Goal: Find specific page/section: Find specific page/section

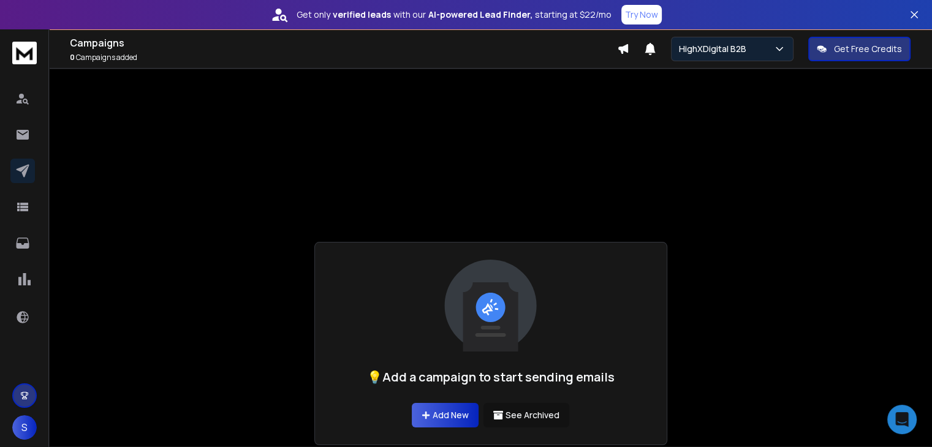
click at [725, 55] on button "HighXDigital B2B" at bounding box center [732, 49] width 123 height 25
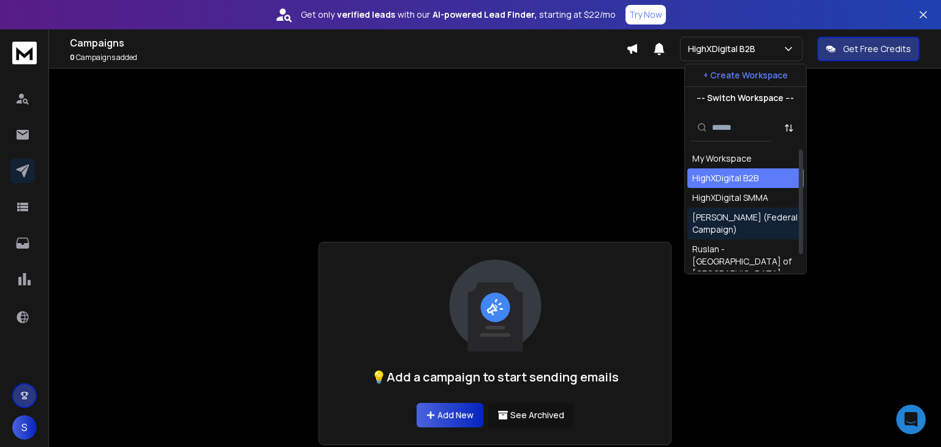
click at [720, 224] on div "[PERSON_NAME] (Federal Campaign)" at bounding box center [745, 223] width 107 height 25
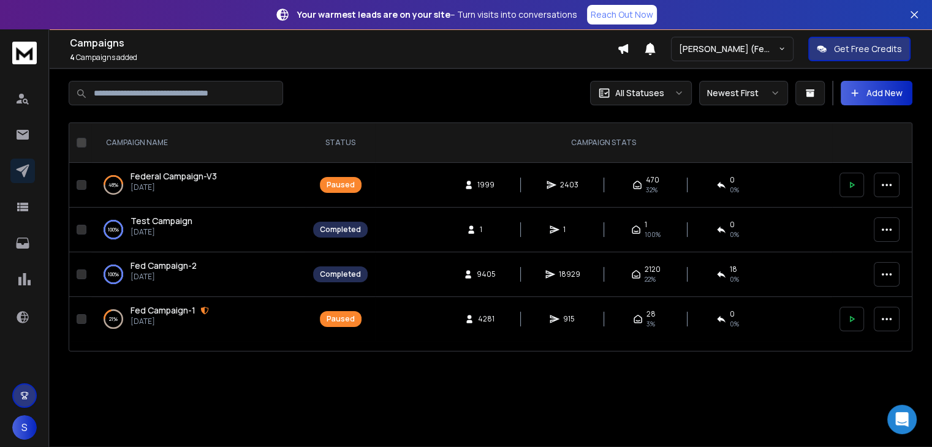
click at [184, 176] on span "Federal Campaign-V3" at bounding box center [173, 176] width 86 height 12
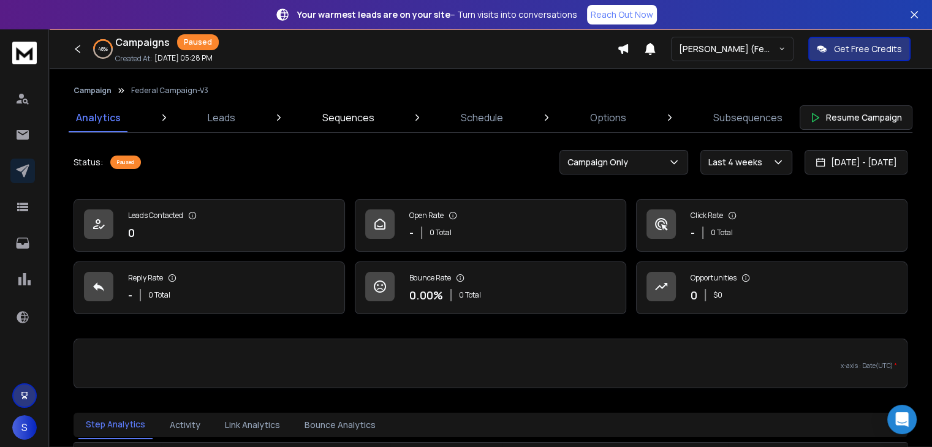
click at [321, 116] on link "Sequences" at bounding box center [348, 117] width 67 height 29
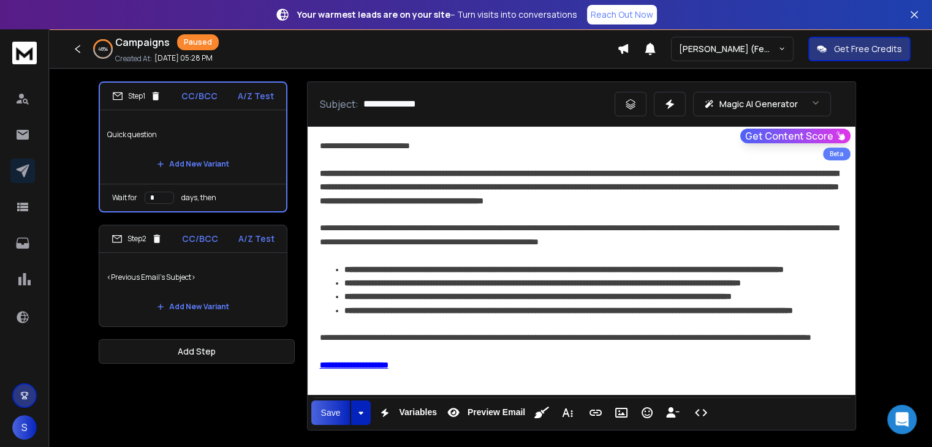
scroll to position [108, 0]
click at [384, 369] on span "**********" at bounding box center [354, 365] width 69 height 9
click at [327, 400] on icon "button" at bounding box center [332, 404] width 15 height 15
